Goal: Task Accomplishment & Management: Use online tool/utility

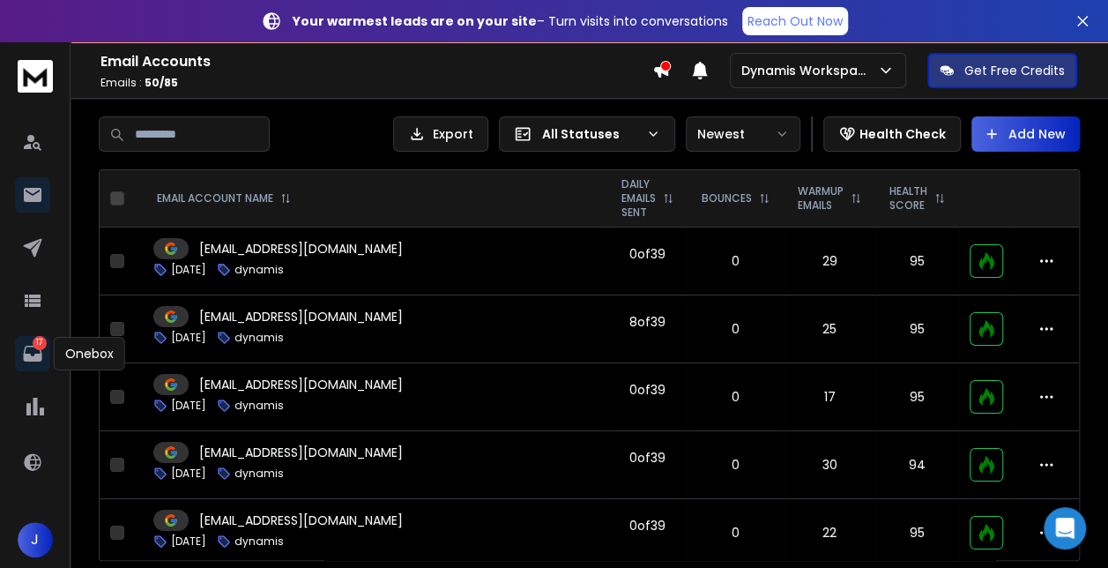
click at [45, 348] on link "17" at bounding box center [32, 353] width 35 height 35
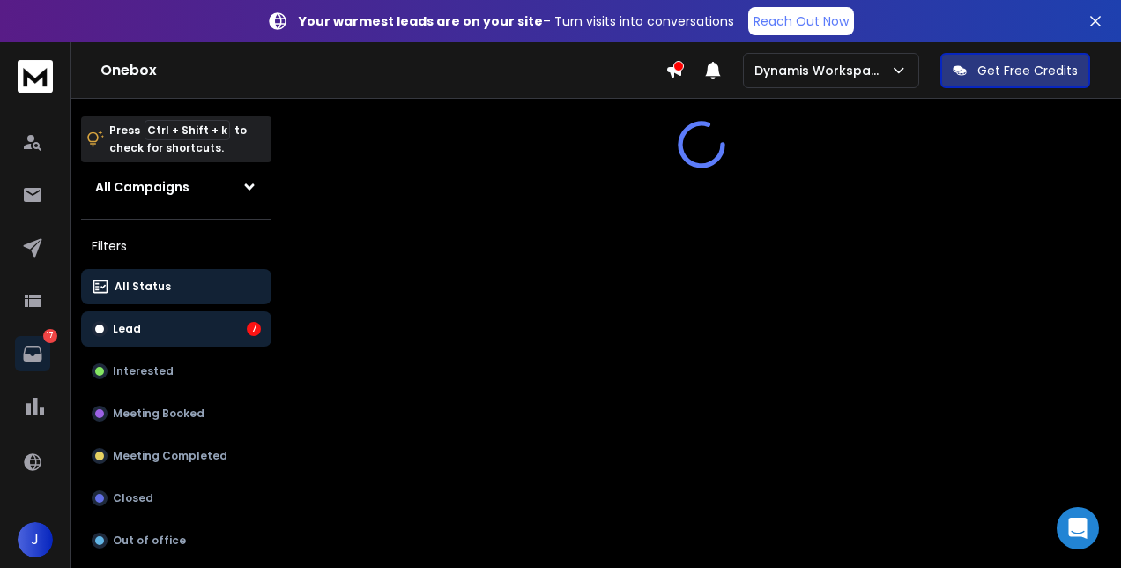
click at [205, 332] on button "Lead 7" at bounding box center [176, 328] width 190 height 35
click at [1099, 25] on icon at bounding box center [1095, 21] width 11 height 11
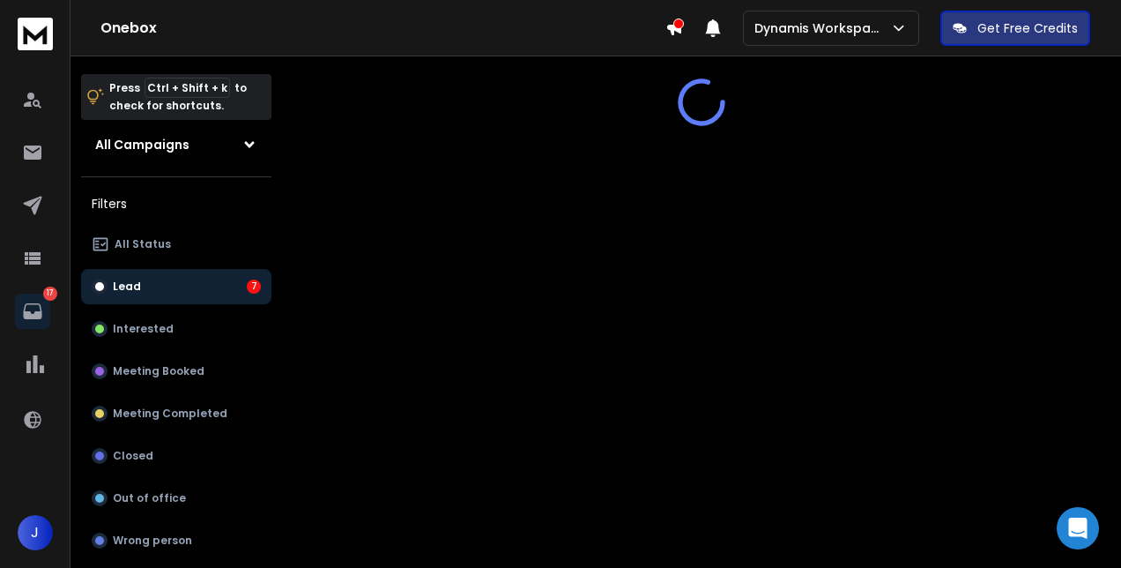
click at [184, 280] on button "Lead 7" at bounding box center [176, 286] width 190 height 35
click at [191, 234] on button "All Status" at bounding box center [176, 244] width 190 height 35
click at [187, 272] on button "Lead 7" at bounding box center [176, 286] width 190 height 35
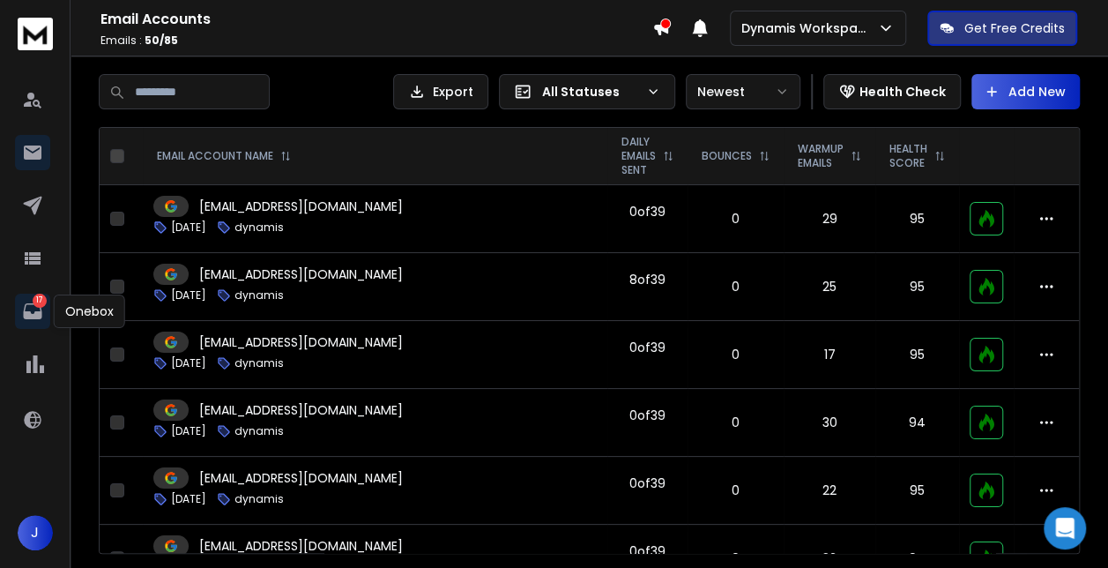
click at [48, 308] on link "17" at bounding box center [32, 311] width 35 height 35
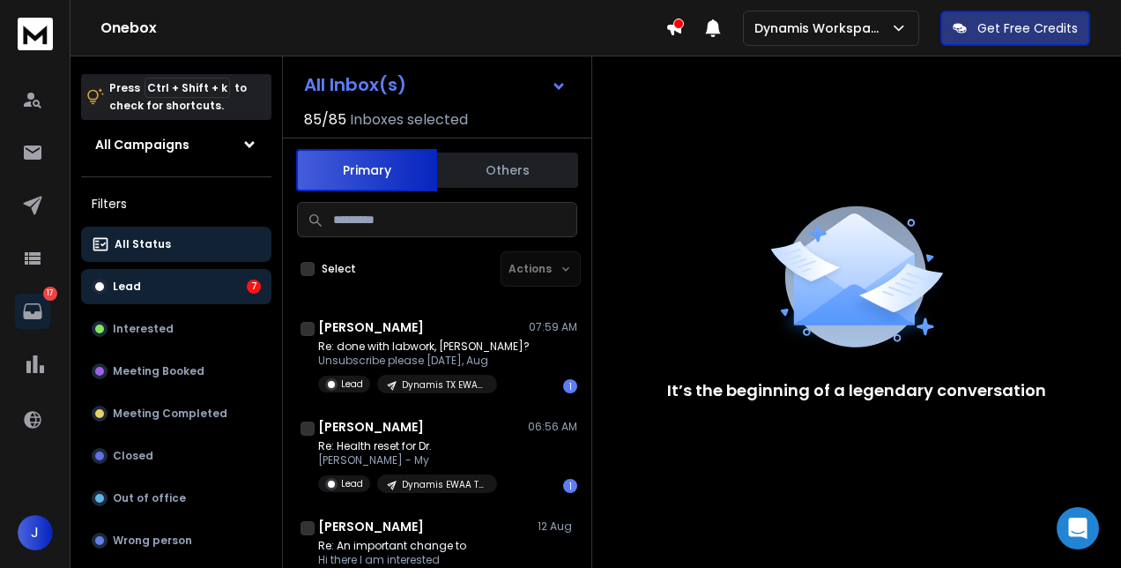
click at [173, 291] on button "Lead 7" at bounding box center [176, 286] width 190 height 35
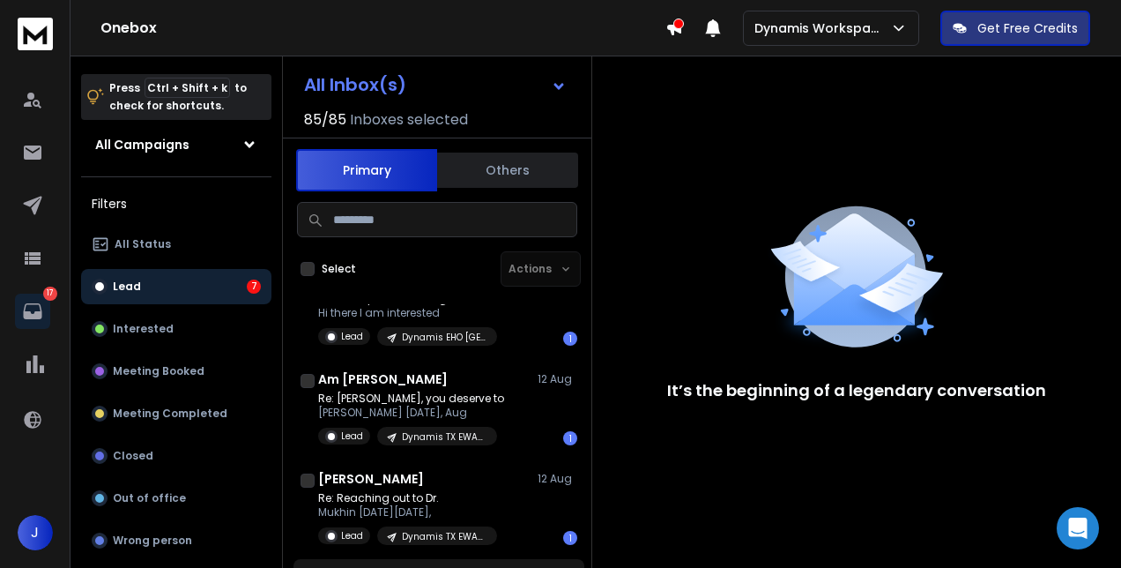
scroll to position [411, 0]
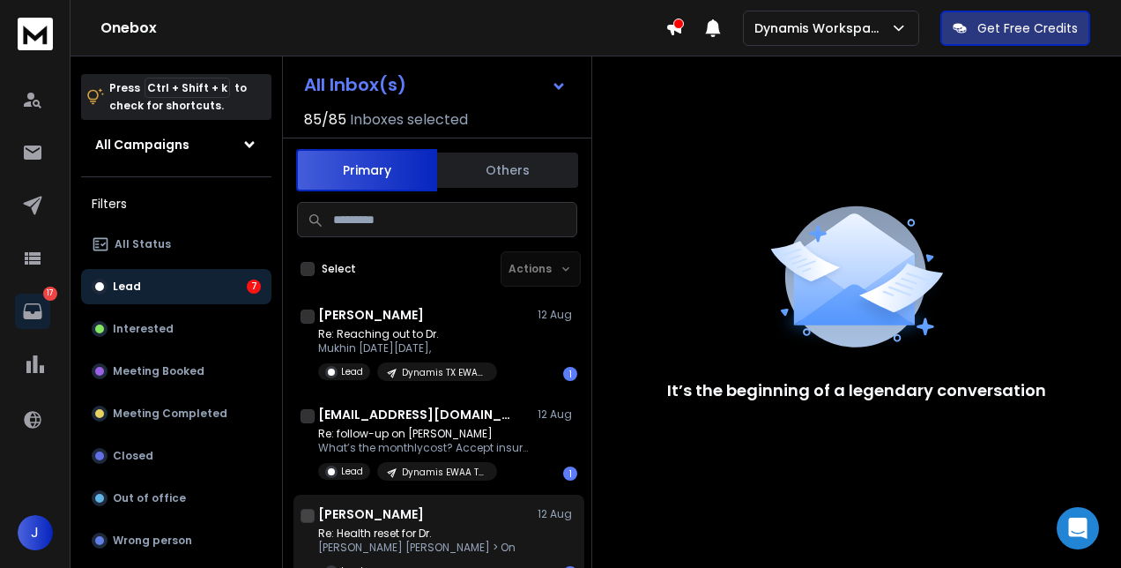
click at [504, 508] on div "judd gibson 12 Aug" at bounding box center [447, 514] width 259 height 18
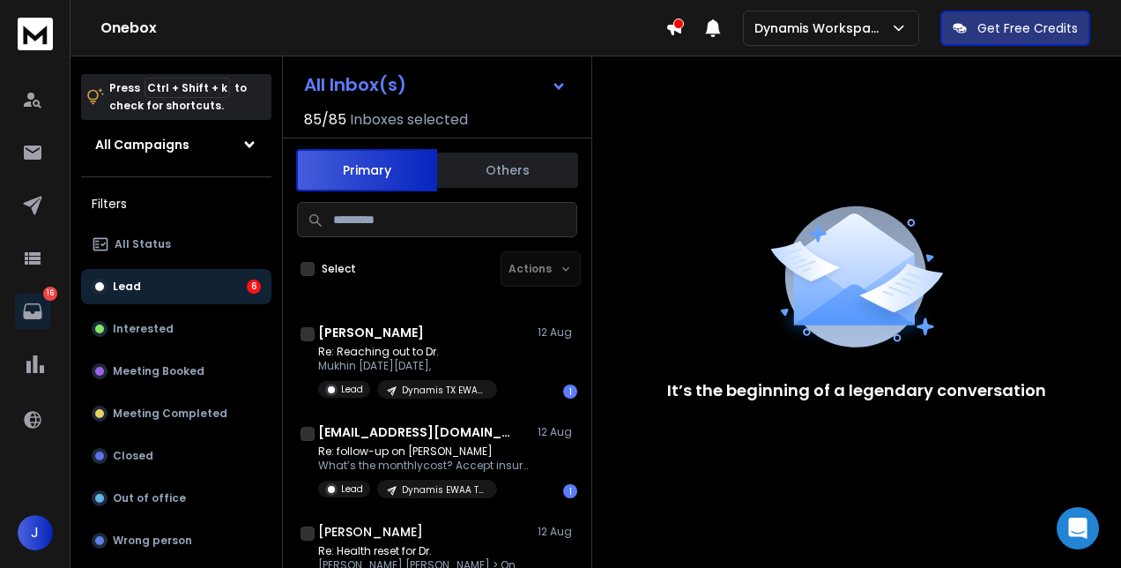
scroll to position [393, 0]
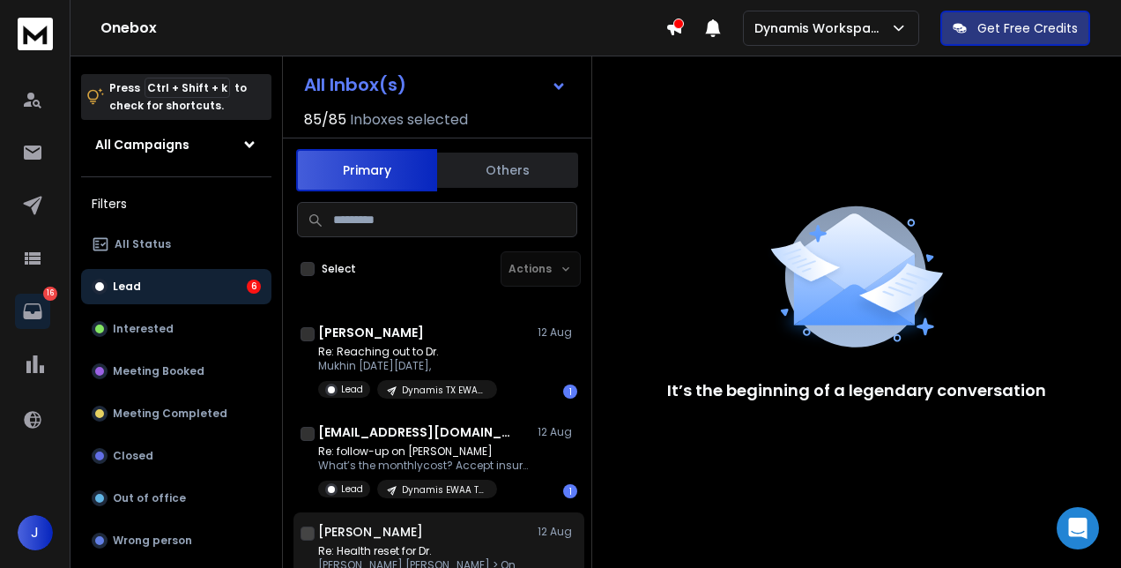
click at [502, 536] on div "judd gibson 12 Aug" at bounding box center [447, 532] width 259 height 18
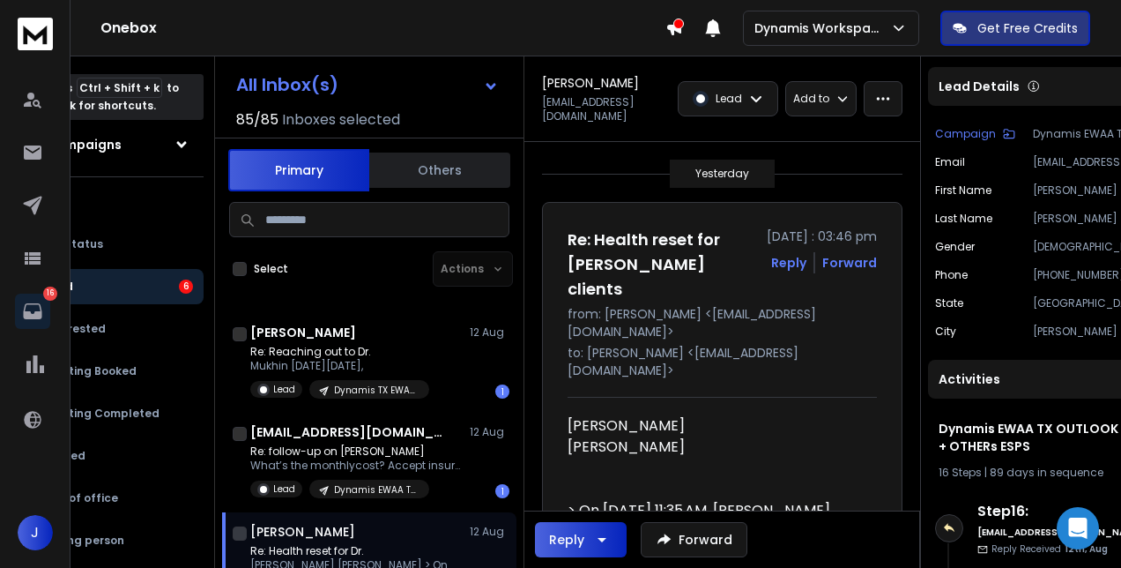
scroll to position [0, 178]
